Goal: Task Accomplishment & Management: Manage account settings

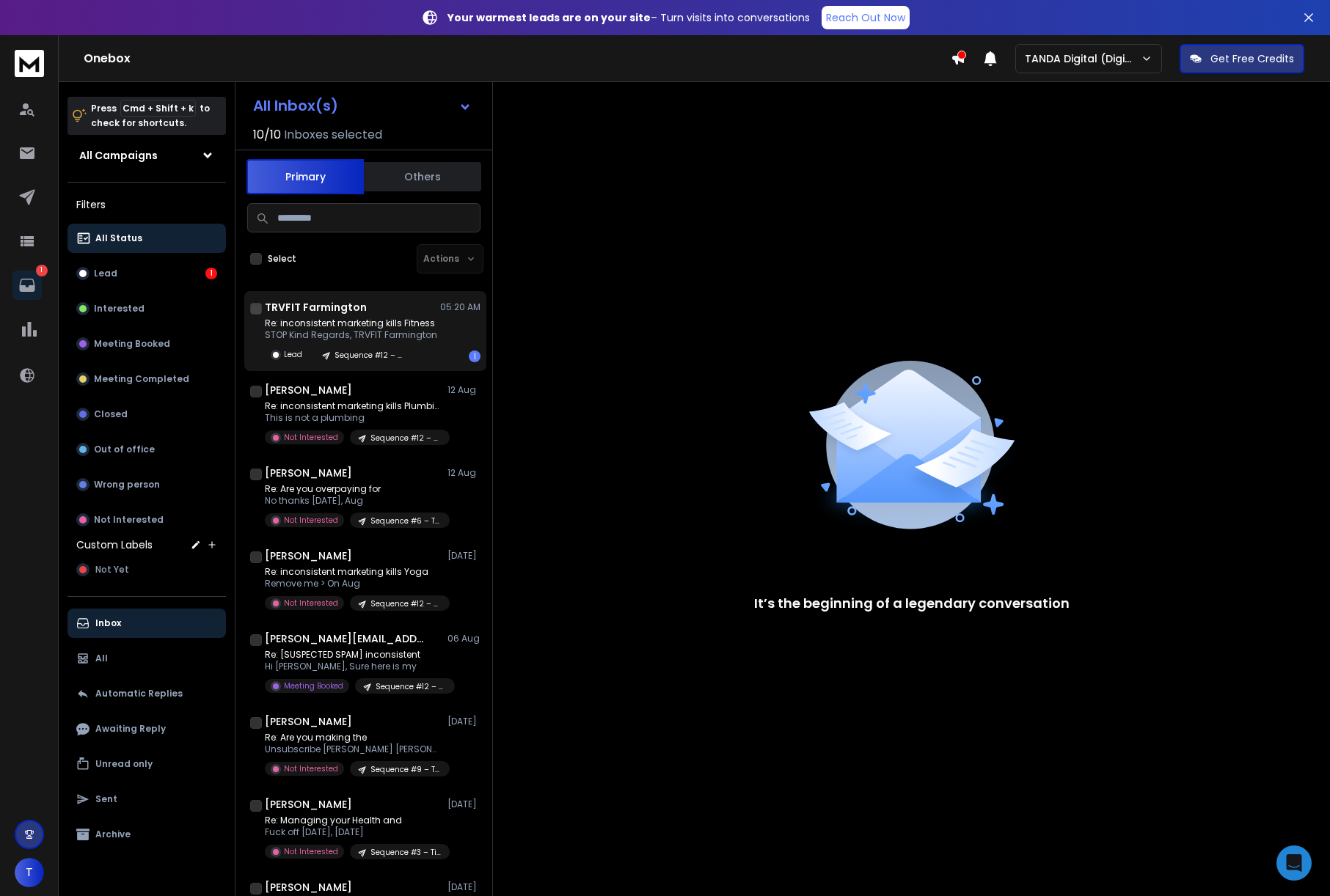
click at [409, 312] on div "TRVFIT Farmington 05:20 AM" at bounding box center [373, 307] width 216 height 14
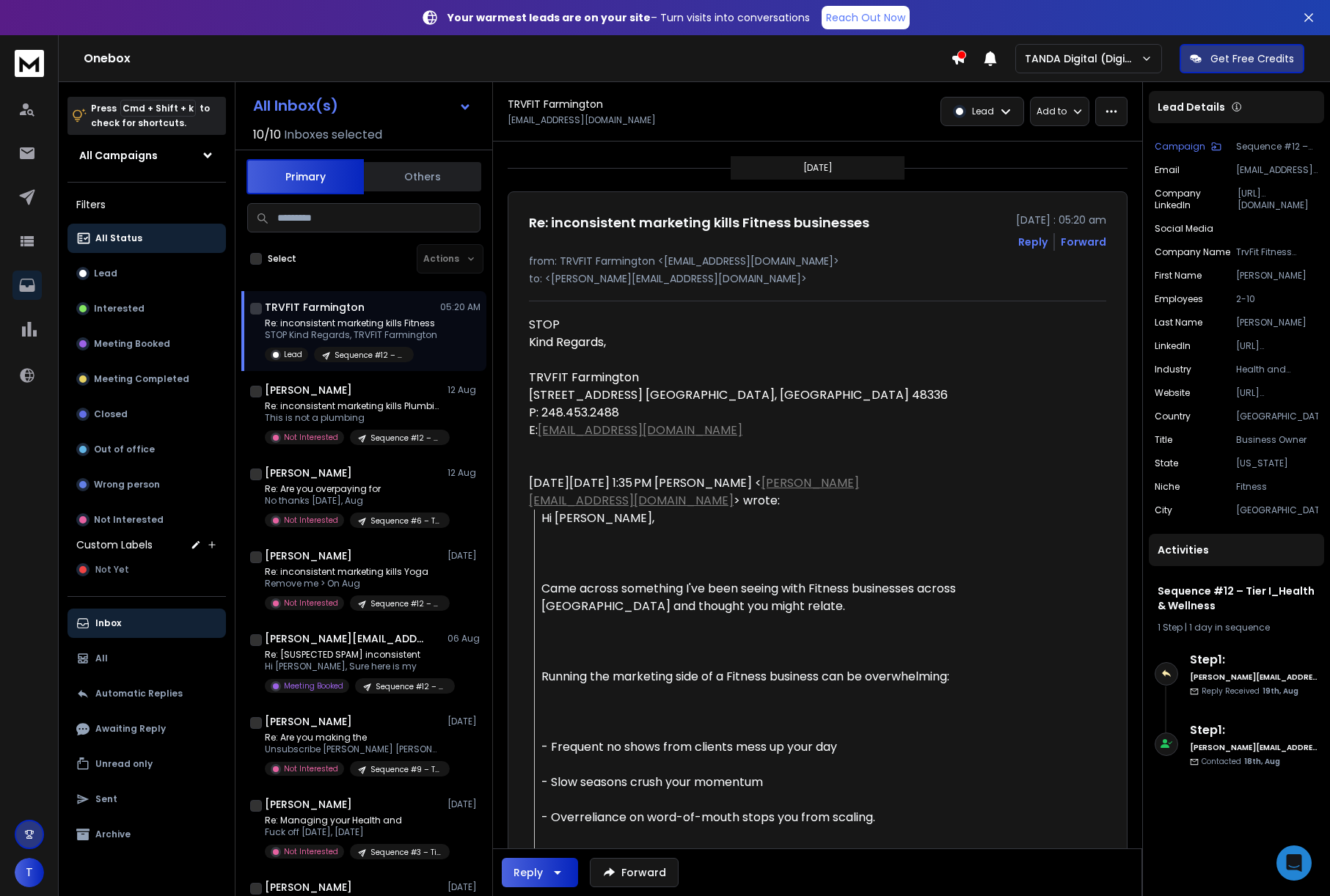
click at [1009, 102] on div "Lead" at bounding box center [982, 111] width 82 height 28
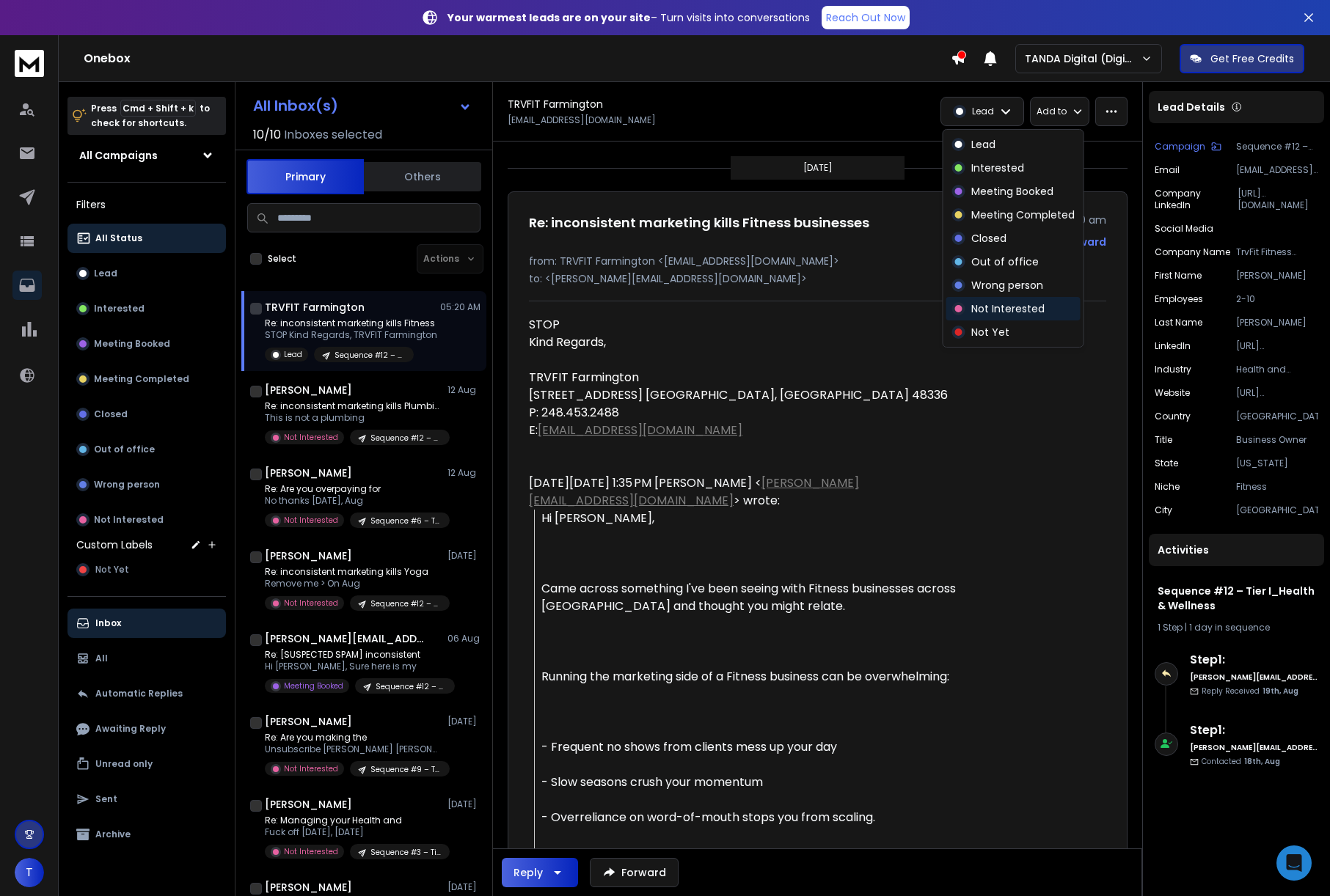
click at [982, 302] on p "Not Interested" at bounding box center [1008, 309] width 73 height 14
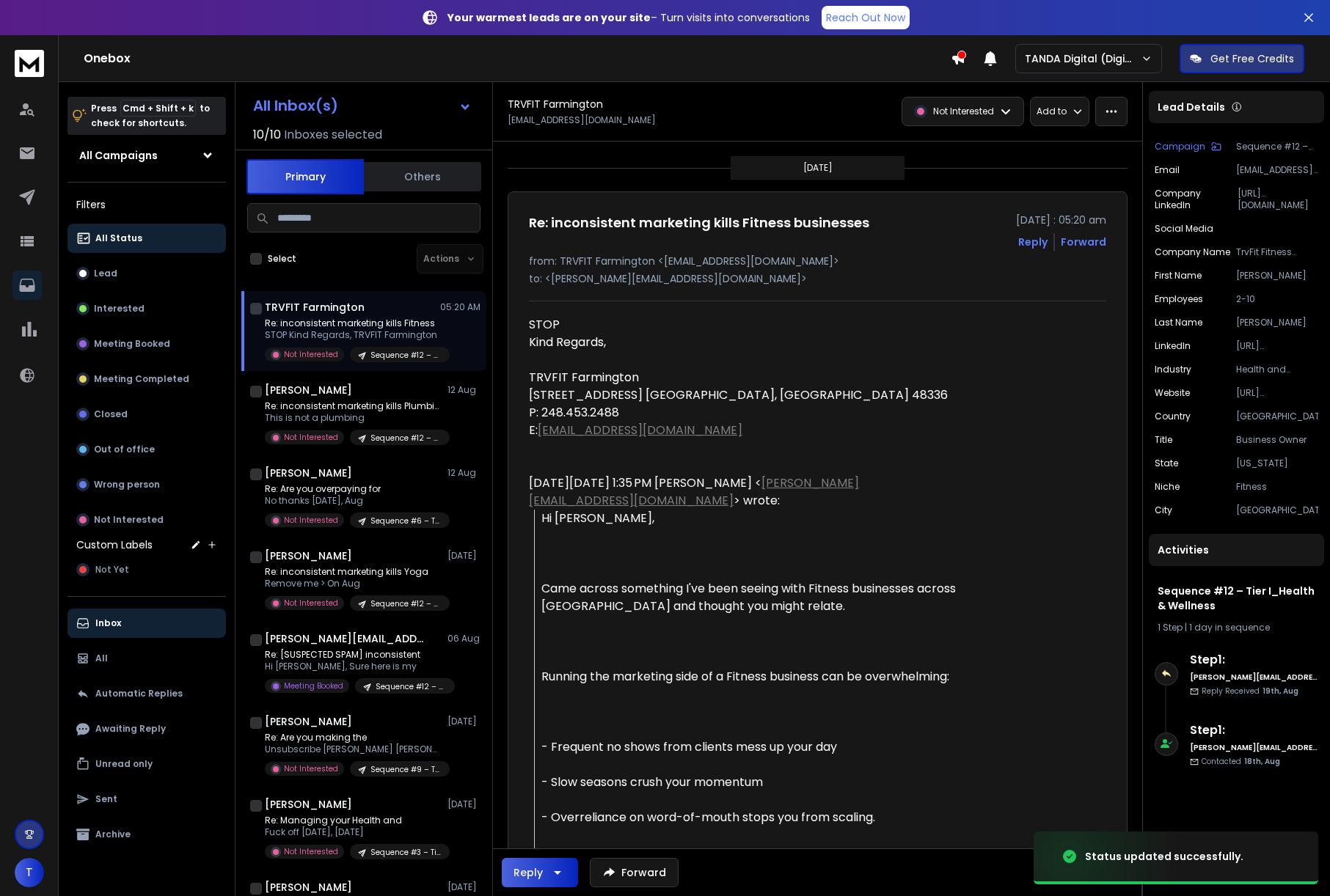
click at [1116, 119] on button "button" at bounding box center [1111, 111] width 32 height 29
click at [1065, 216] on div "Block email" at bounding box center [1057, 214] width 77 height 14
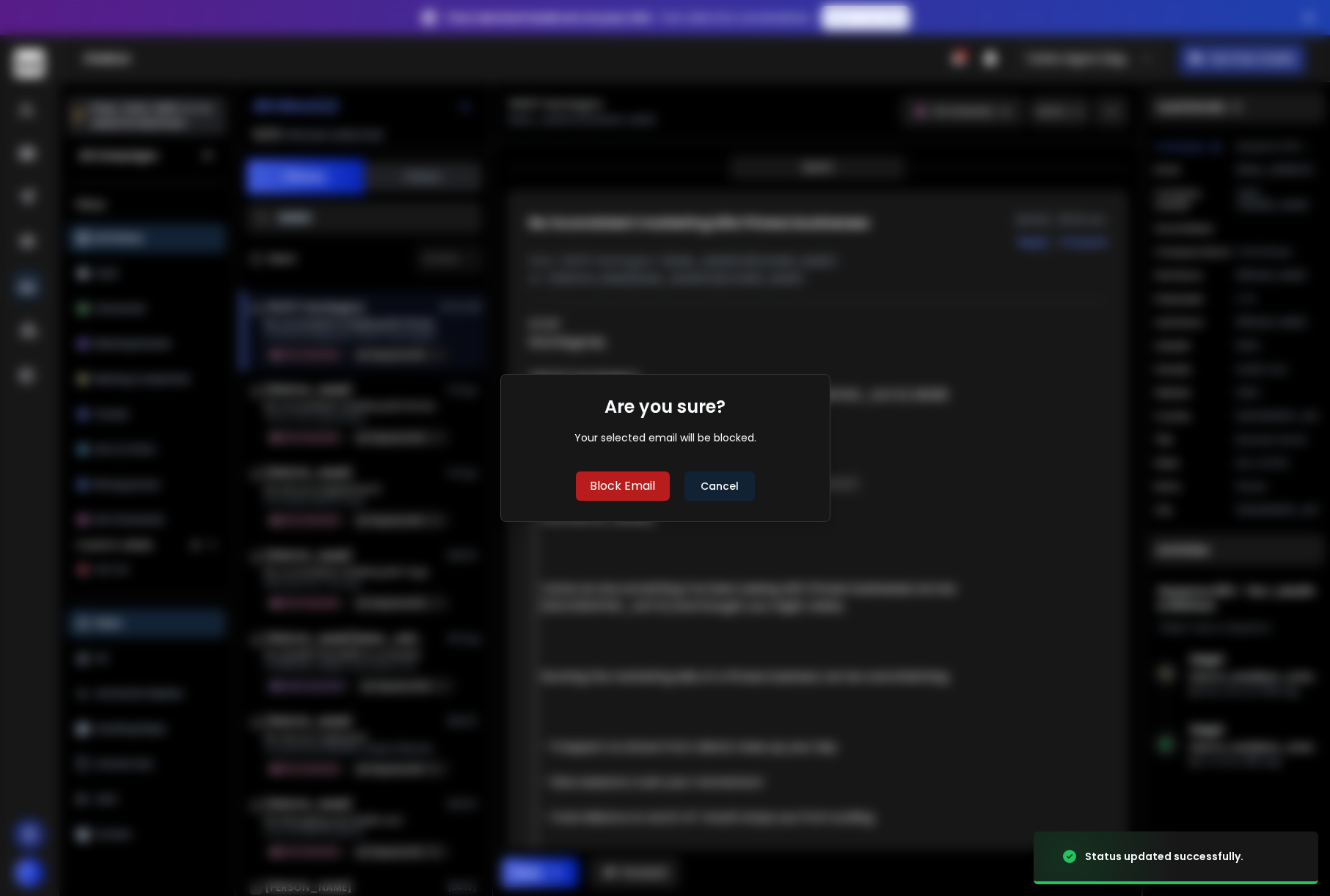
click at [628, 489] on button "Block Email" at bounding box center [622, 486] width 94 height 29
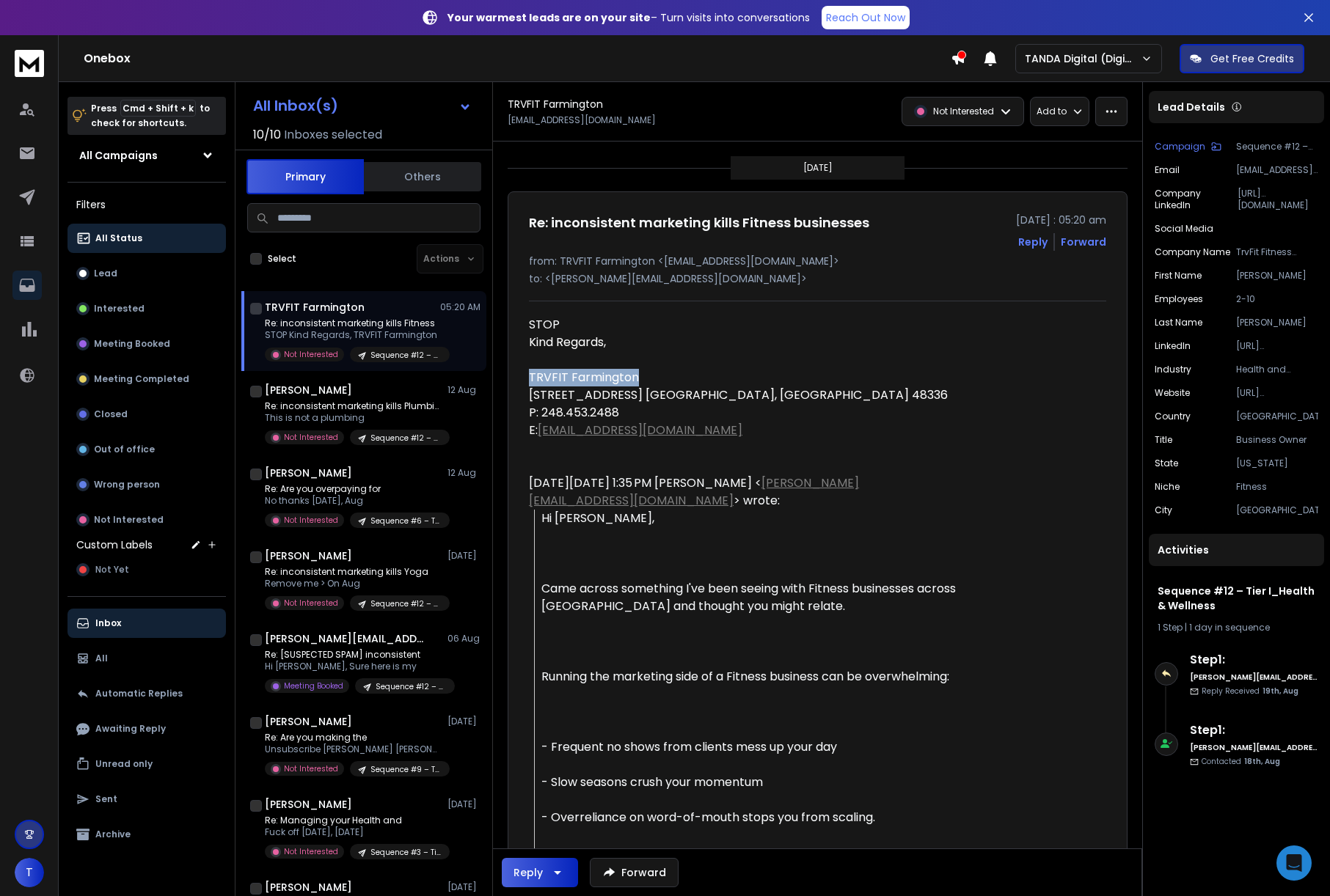
drag, startPoint x: 768, startPoint y: 378, endPoint x: 521, endPoint y: 377, distance: 247.0
click at [521, 377] on div "Re: inconsistent marketing kills Fitness businesses [DATE] : 05:20 am Reply For…" at bounding box center [817, 754] width 620 height 1126
click at [828, 381] on div "TRVFIT Farmington [STREET_ADDRESS] [GEOGRAPHIC_DATA] 48336 P: 248.453.2488" at bounding box center [743, 395] width 428 height 53
